Goal: Task Accomplishment & Management: Manage account settings

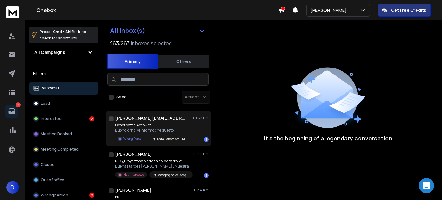
click at [191, 124] on p "Deactivated Account" at bounding box center [153, 125] width 76 height 5
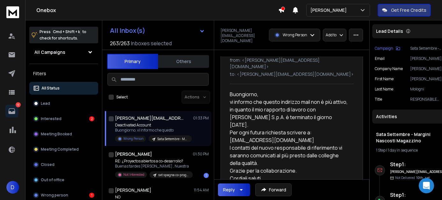
scroll to position [42, 0]
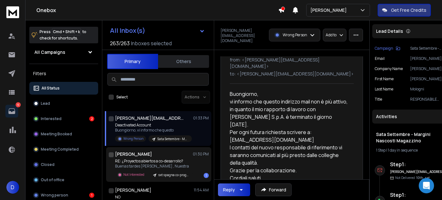
click at [200, 170] on div "RE: ¿Proyectos abiertos a co-desarrollo? Buenas tardes Luca , Nuestra Not Inter…" at bounding box center [162, 168] width 94 height 19
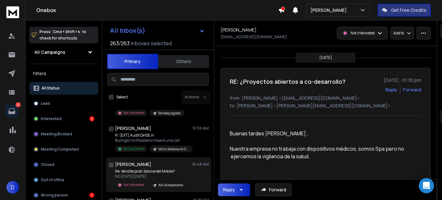
scroll to position [183, 0]
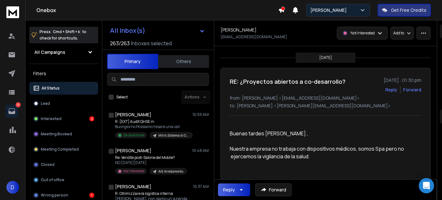
click at [353, 8] on div "[PERSON_NAME]" at bounding box center [337, 10] width 55 height 6
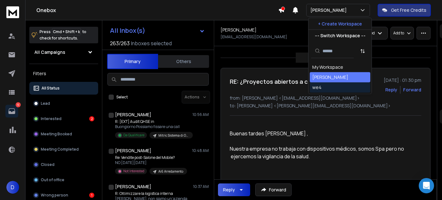
click at [333, 86] on div "we4" at bounding box center [340, 87] width 61 height 10
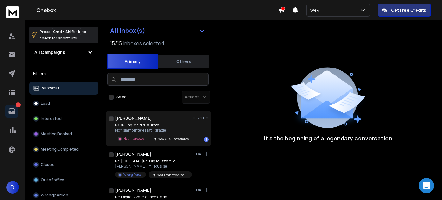
click at [195, 129] on div "R: CRO agile e strutturata Non siamo interessati , grazie Not Interested We4 CR…" at bounding box center [162, 132] width 94 height 19
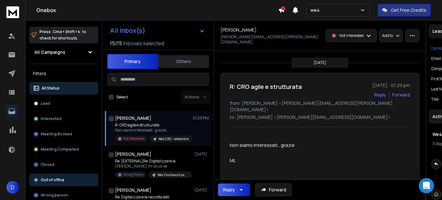
scroll to position [121, 0]
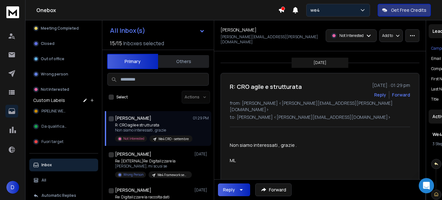
click at [318, 9] on p "we4" at bounding box center [316, 10] width 12 height 6
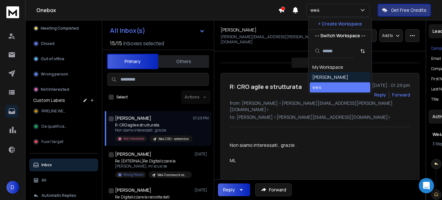
click at [317, 79] on div "Davide Gulin" at bounding box center [330, 77] width 36 height 6
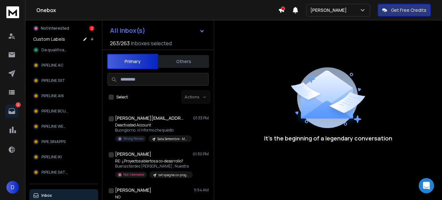
scroll to position [182, 0]
click at [62, 50] on span "Da qualificare" at bounding box center [54, 49] width 27 height 5
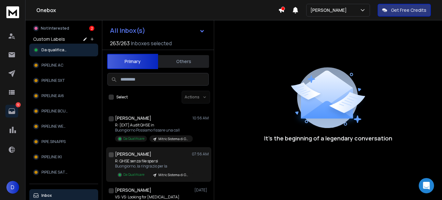
click at [183, 168] on p "Buongiorno, la ringrazio per la" at bounding box center [153, 166] width 76 height 5
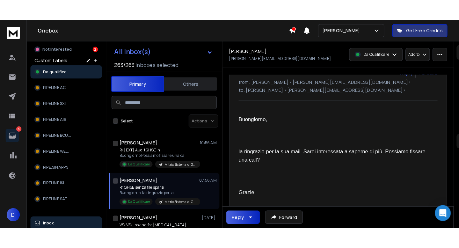
scroll to position [62, 0]
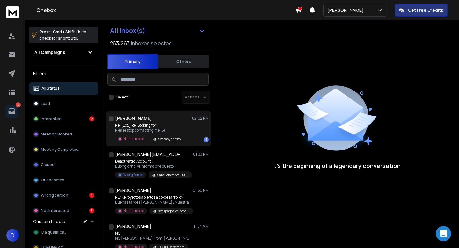
click at [190, 126] on div "Re: [Ext.] Re: Looking for Please stop contacting me. Le Not Interested Sxt eas…" at bounding box center [162, 132] width 94 height 19
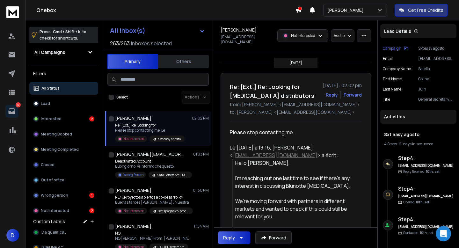
scroll to position [1, 0]
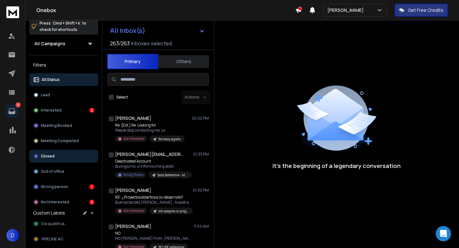
scroll to position [72, 0]
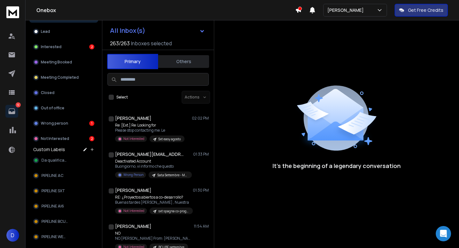
click at [66, 161] on p "Da qualificare" at bounding box center [55, 160] width 28 height 5
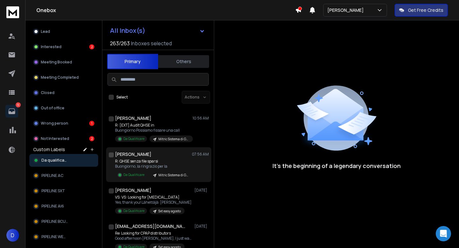
click at [184, 164] on p "Buongiorno, la ringrazio per la" at bounding box center [153, 166] width 76 height 5
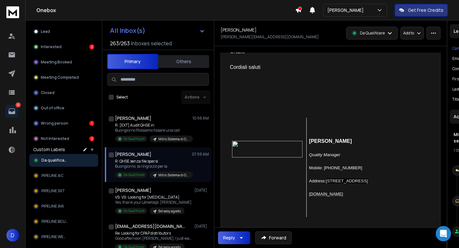
scroll to position [214, 0]
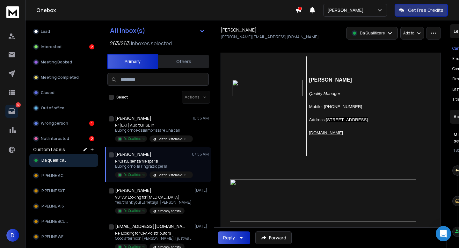
click at [330, 134] on span "www.bruschitech.com" at bounding box center [326, 132] width 34 height 5
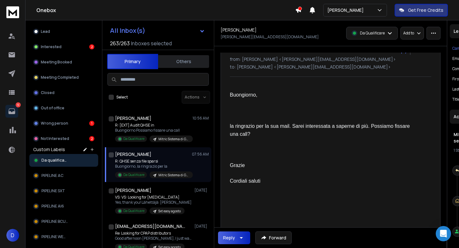
scroll to position [0, 0]
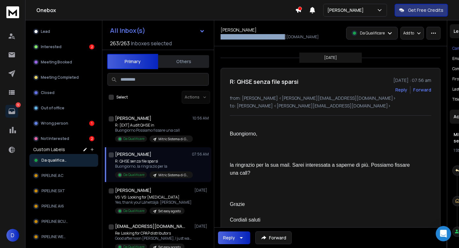
drag, startPoint x: 277, startPoint y: 35, endPoint x: 221, endPoint y: 39, distance: 56.2
click at [221, 39] on div "Elisa Maffè Elisa Maffè Elisa.Maffe@bruschitech.com" at bounding box center [274, 33] width 108 height 13
copy p "Elisa.Maffe@bruschitech.com"
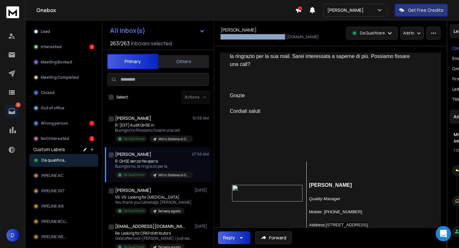
scroll to position [187, 0]
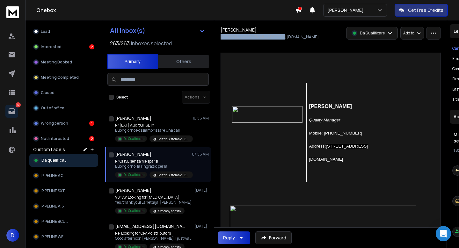
drag, startPoint x: 360, startPoint y: 132, endPoint x: 333, endPoint y: 131, distance: 27.7
click at [333, 131] on p "Mobile: +39 388 868 37 69" at bounding box center [382, 132] width 147 height 5
copy span "388 868 37 69"
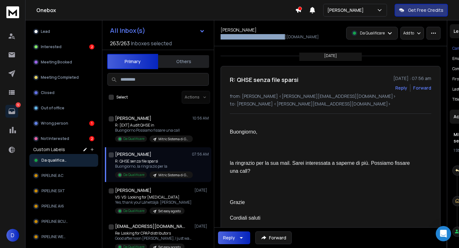
scroll to position [0, 0]
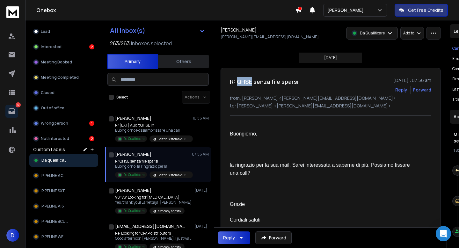
drag, startPoint x: 237, startPoint y: 81, endPoint x: 252, endPoint y: 82, distance: 15.7
click at [252, 82] on h1 "R: QHSE senza file sparsi" at bounding box center [264, 81] width 68 height 9
copy h1 "QHSE"
click at [379, 34] on p "Da Qualificare" at bounding box center [372, 33] width 25 height 5
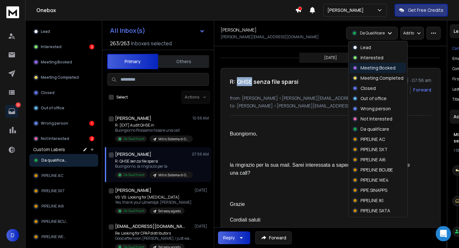
click at [379, 66] on p "Meeting Booked" at bounding box center [377, 68] width 35 height 6
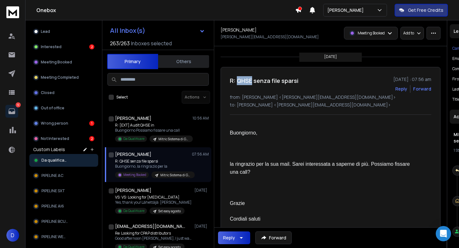
scroll to position [1, 0]
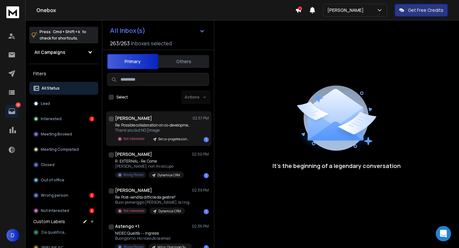
click at [186, 131] on p "Thank you but NO [image:" at bounding box center [153, 130] width 76 height 5
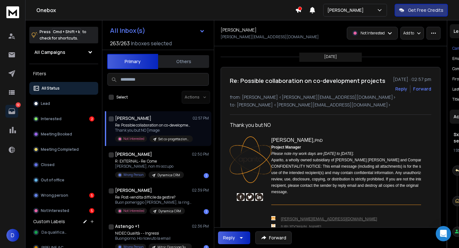
scroll to position [1, 0]
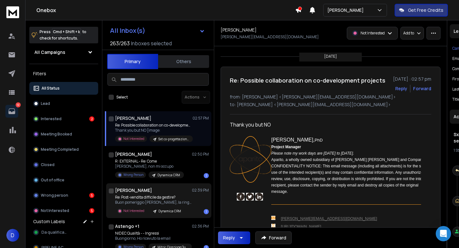
click at [195, 200] on div "Re: Post-vendita difficile da gestire? Buon pomeriggio [PERSON_NAME], la ringra…" at bounding box center [162, 204] width 94 height 19
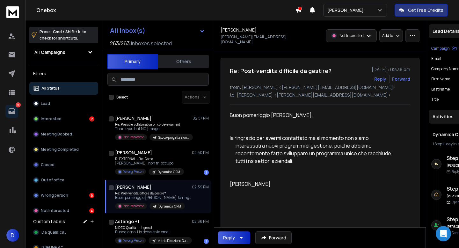
scroll to position [17, 0]
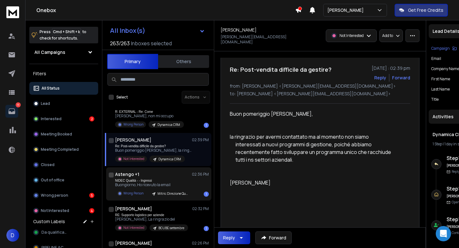
click at [195, 180] on div "NIDEC Qualità - - [PERSON_NAME], Ho [PERSON_NAME] la email Wrong Person Mitric …" at bounding box center [162, 188] width 94 height 18
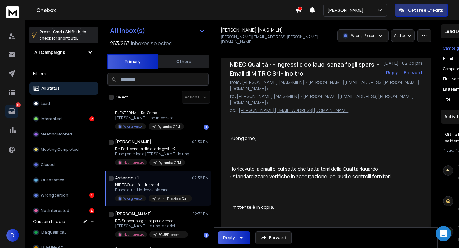
scroll to position [0, 0]
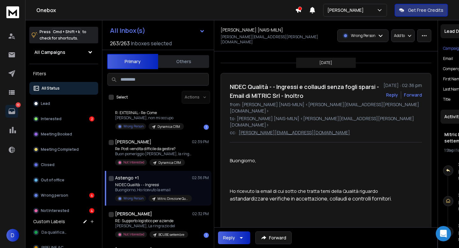
click at [427, 34] on icon "button" at bounding box center [424, 36] width 6 height 6
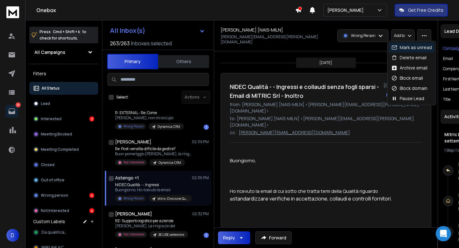
click at [421, 50] on div "Mark as unread" at bounding box center [411, 47] width 40 height 6
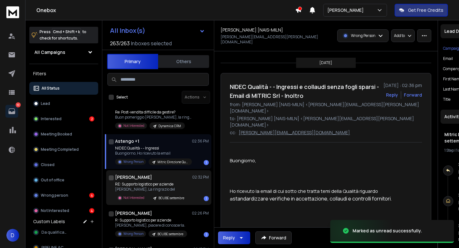
scroll to position [87, 0]
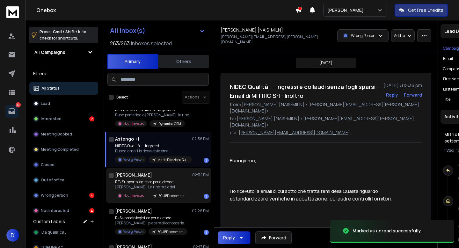
click at [192, 184] on div "RE: Supporto logistico per aziende Buonasera Simona, La ringrazio del Not Inter…" at bounding box center [162, 188] width 94 height 19
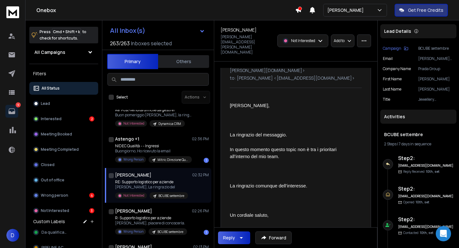
scroll to position [98, 0]
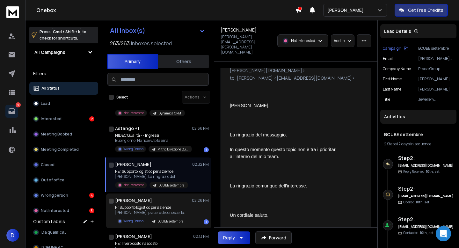
click at [195, 215] on div "R: Supporto logistico per aziende Simona buongiorno, piacere di conoscerla. Wro…" at bounding box center [162, 214] width 94 height 19
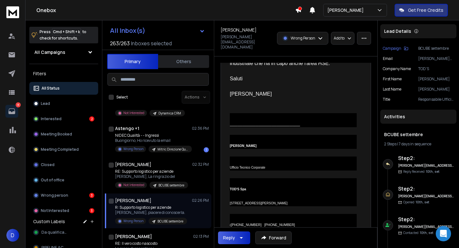
scroll to position [175, 0]
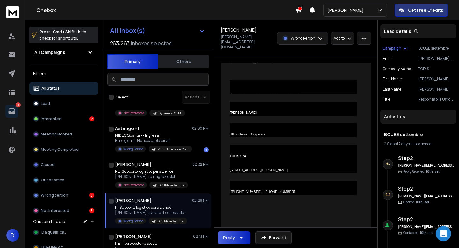
click at [366, 38] on icon "button" at bounding box center [363, 38] width 5 height 1
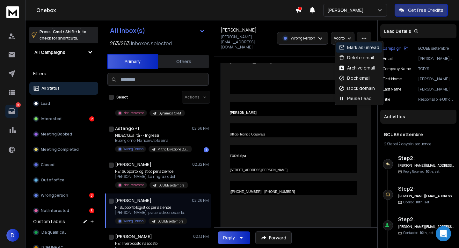
click at [368, 49] on div "Mark as unread" at bounding box center [359, 47] width 40 height 6
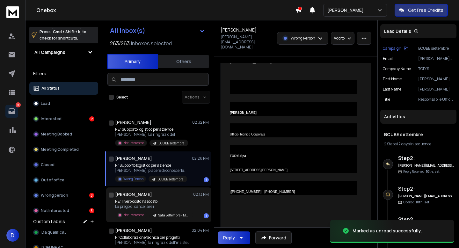
scroll to position [140, 0]
click at [183, 203] on p "RE: Il vero costo nascosto" at bounding box center [153, 201] width 76 height 5
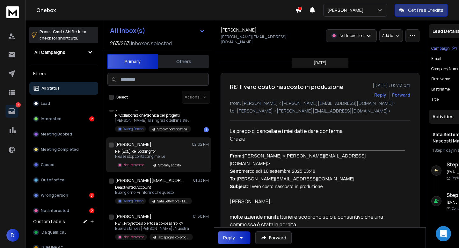
scroll to position [267, 0]
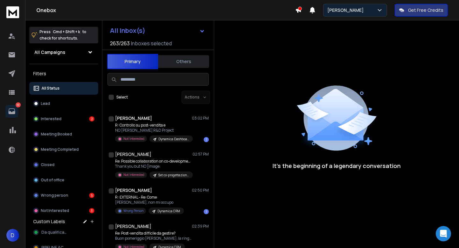
click at [360, 5] on button "[PERSON_NAME]" at bounding box center [355, 10] width 64 height 13
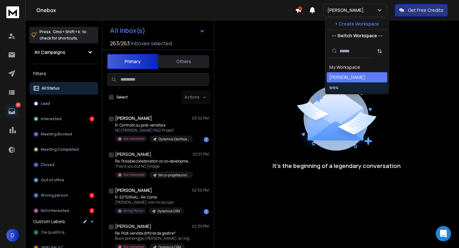
click at [342, 87] on div "we4" at bounding box center [356, 87] width 61 height 10
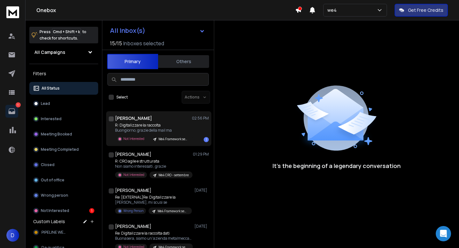
click at [183, 125] on p "R: Digitalizzare la raccolta" at bounding box center [153, 125] width 76 height 5
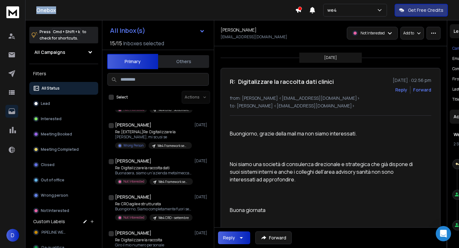
drag, startPoint x: 37, startPoint y: 10, endPoint x: 64, endPoint y: 9, distance: 27.4
click at [64, 9] on h1 "Onebox" at bounding box center [165, 10] width 259 height 8
drag, startPoint x: 59, startPoint y: 11, endPoint x: 36, endPoint y: 12, distance: 23.3
click at [36, 12] on h1 "Onebox" at bounding box center [165, 10] width 259 height 8
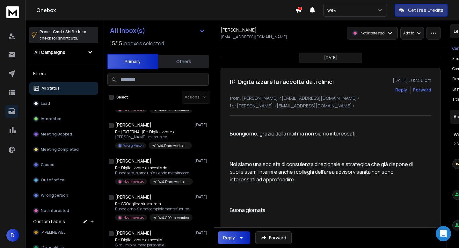
click at [69, 11] on h1 "Onebox" at bounding box center [165, 10] width 259 height 8
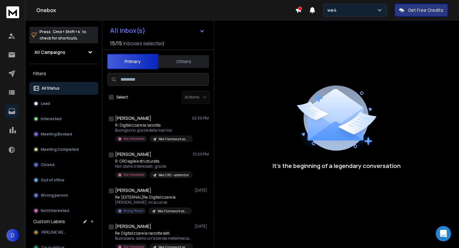
click at [352, 11] on div "we4" at bounding box center [354, 10] width 55 height 6
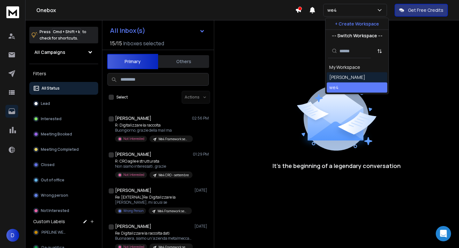
click at [337, 77] on div "[PERSON_NAME]" at bounding box center [347, 77] width 36 height 6
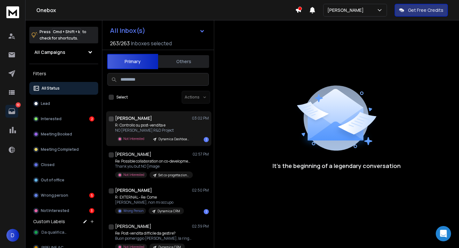
click at [196, 125] on div "R: Controllo su post-vendita e NO [PERSON_NAME] R&D Project Not Interested Dyna…" at bounding box center [162, 132] width 94 height 19
